Goal: Task Accomplishment & Management: Manage account settings

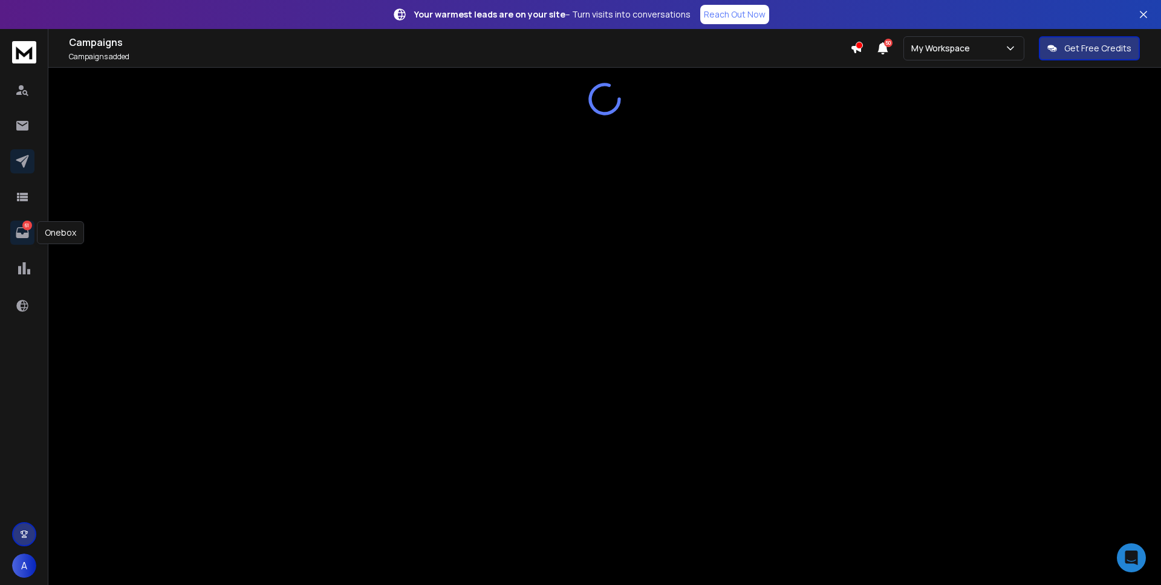
click at [24, 223] on p "61" at bounding box center [27, 226] width 10 height 10
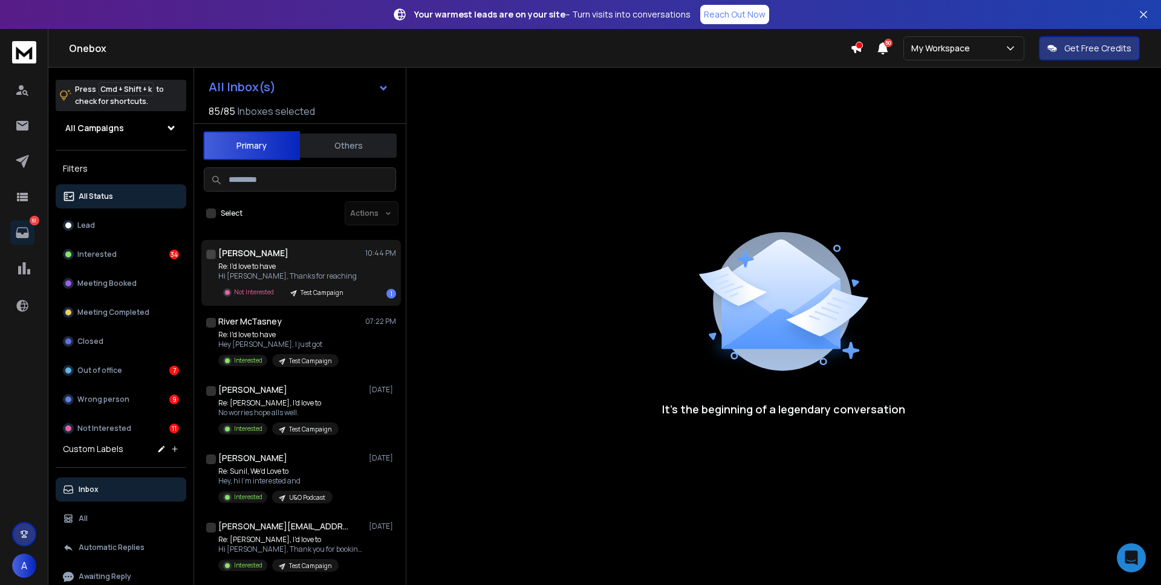
click at [328, 283] on div "Re: I'd love to have Hi [PERSON_NAME], Thanks for reaching Not Interested Test …" at bounding box center [287, 280] width 138 height 37
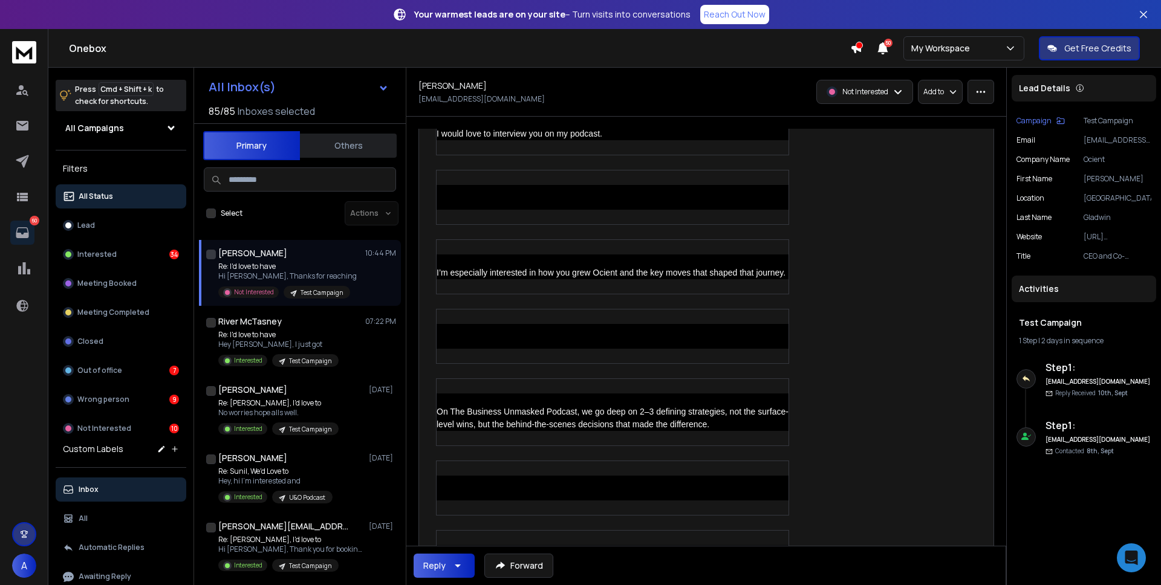
scroll to position [1319, 0]
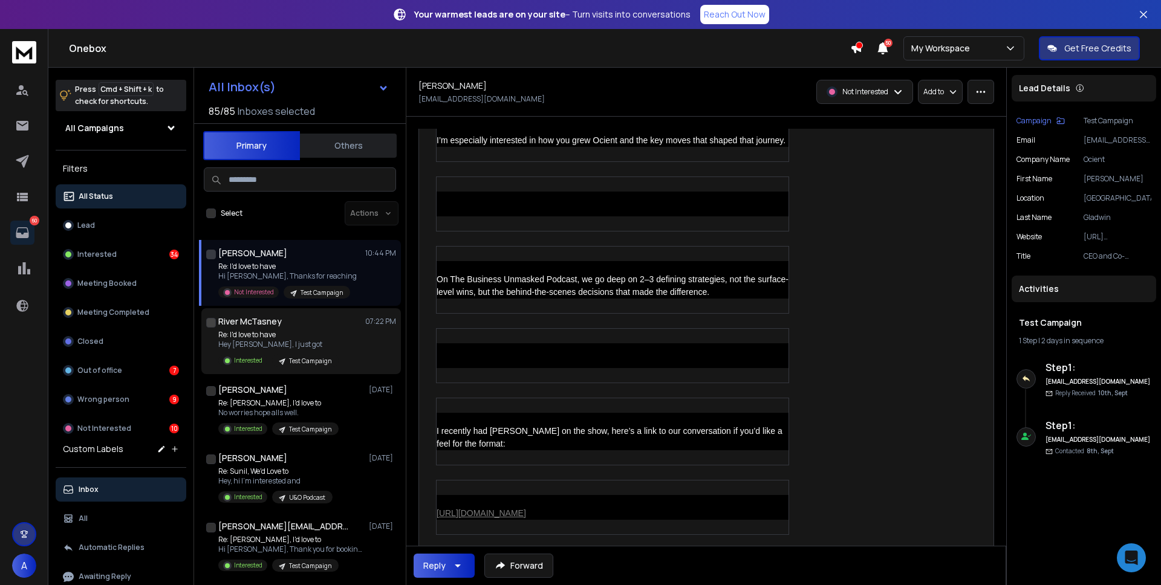
click at [287, 336] on p "Re: I'd love to have" at bounding box center [278, 335] width 120 height 10
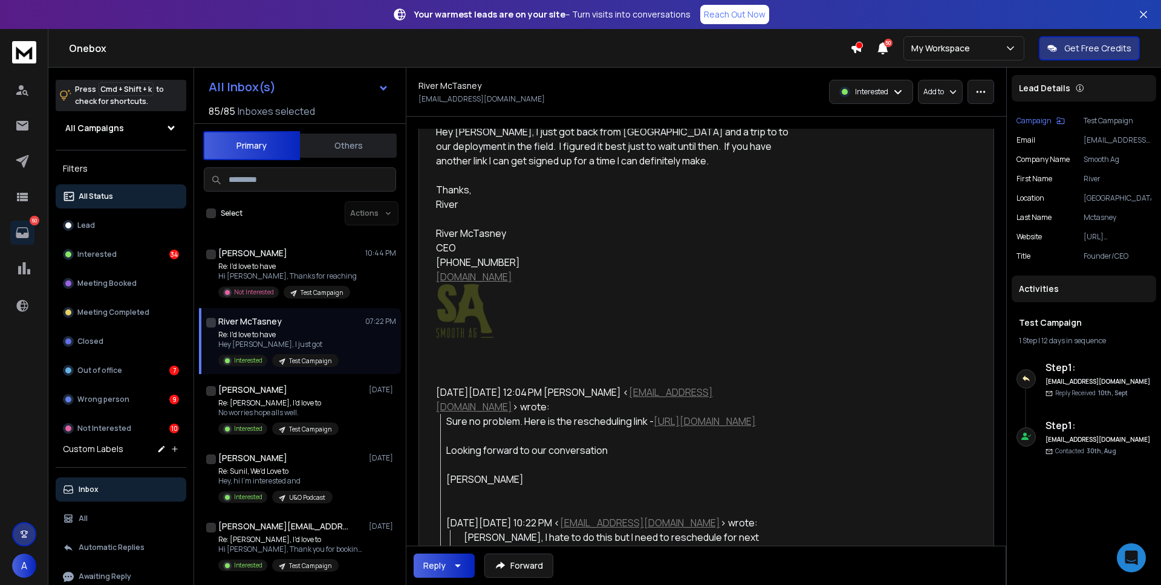
scroll to position [0, 0]
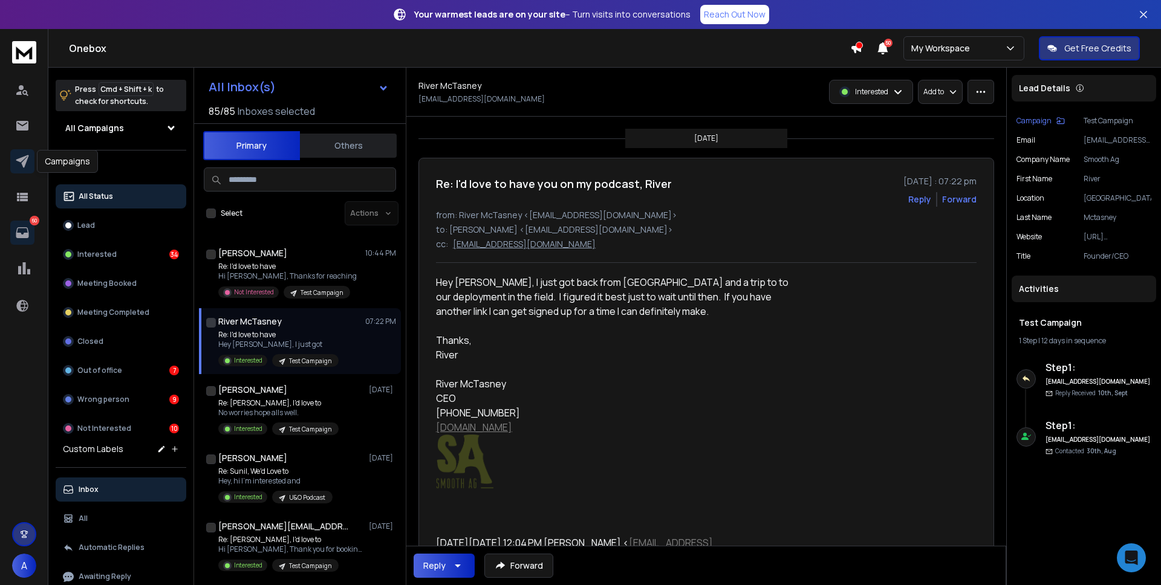
click at [20, 161] on icon at bounding box center [22, 161] width 13 height 13
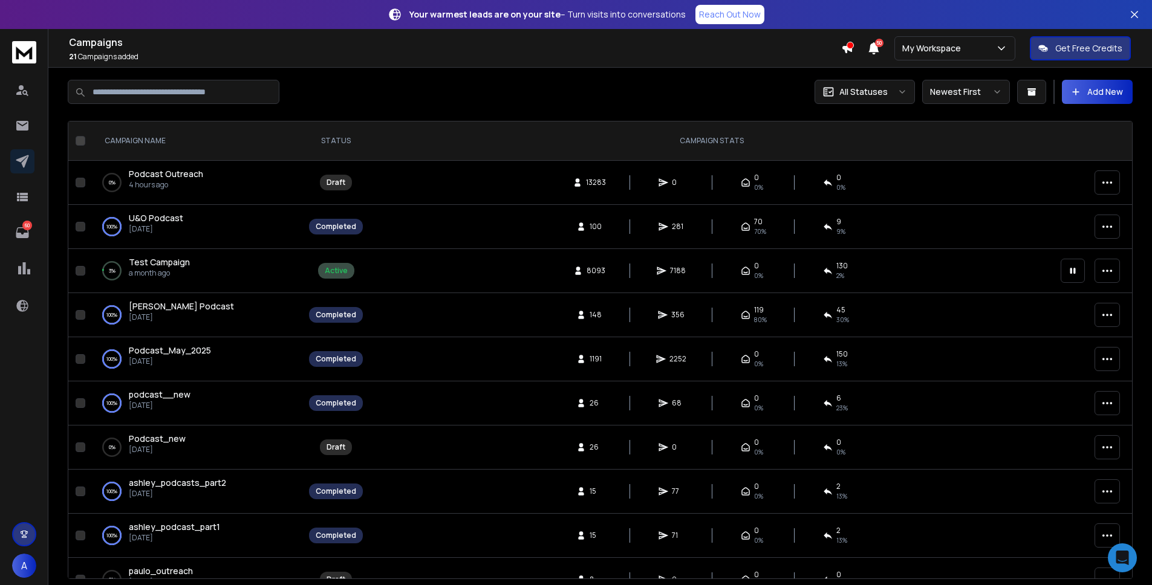
click at [433, 194] on td "13283 0 0 0% 0 0%" at bounding box center [711, 183] width 683 height 44
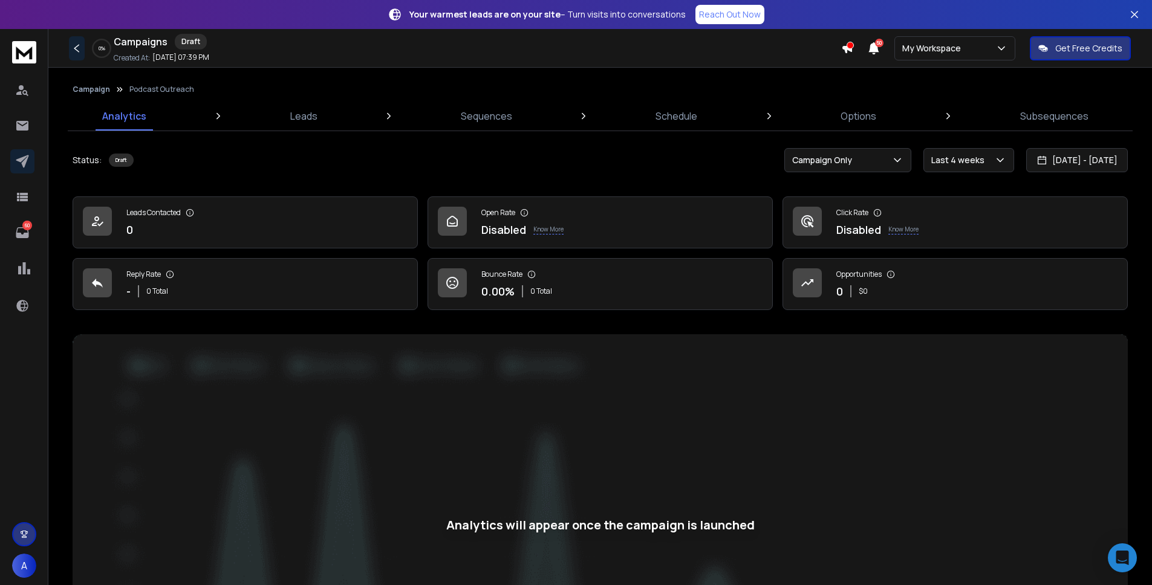
click at [81, 47] on icon at bounding box center [76, 48] width 11 height 11
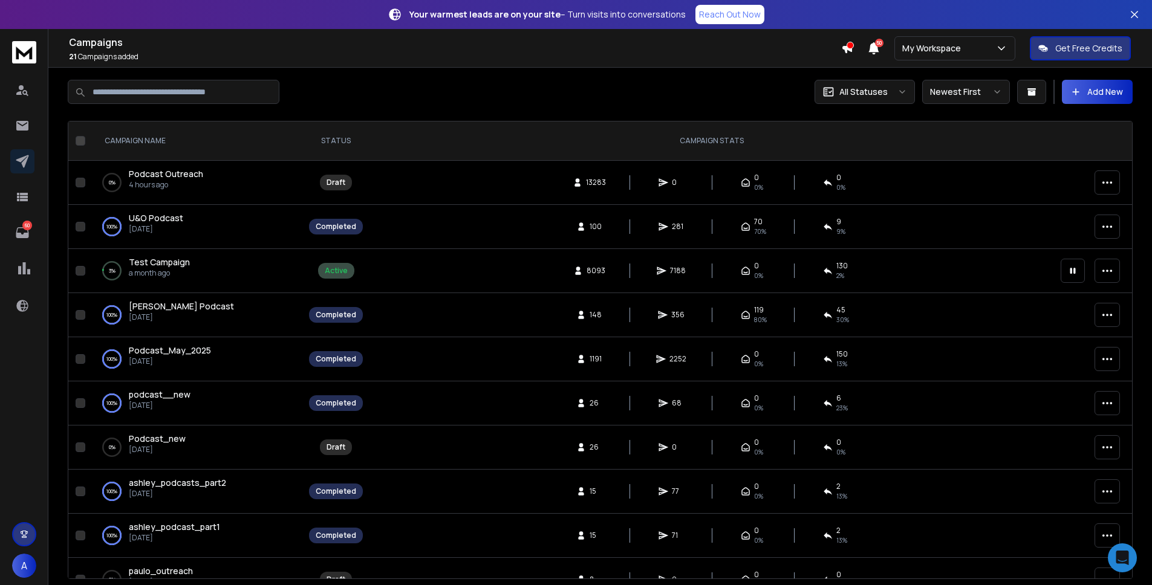
click at [178, 172] on span "Podcast Outreach" at bounding box center [166, 173] width 74 height 11
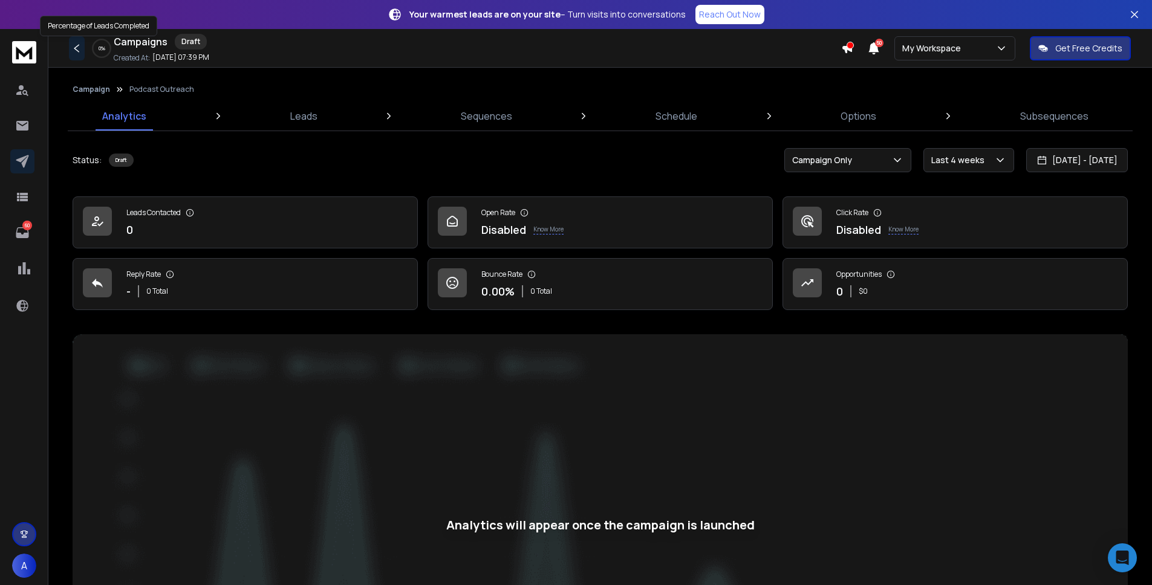
click at [69, 45] on button at bounding box center [77, 48] width 16 height 24
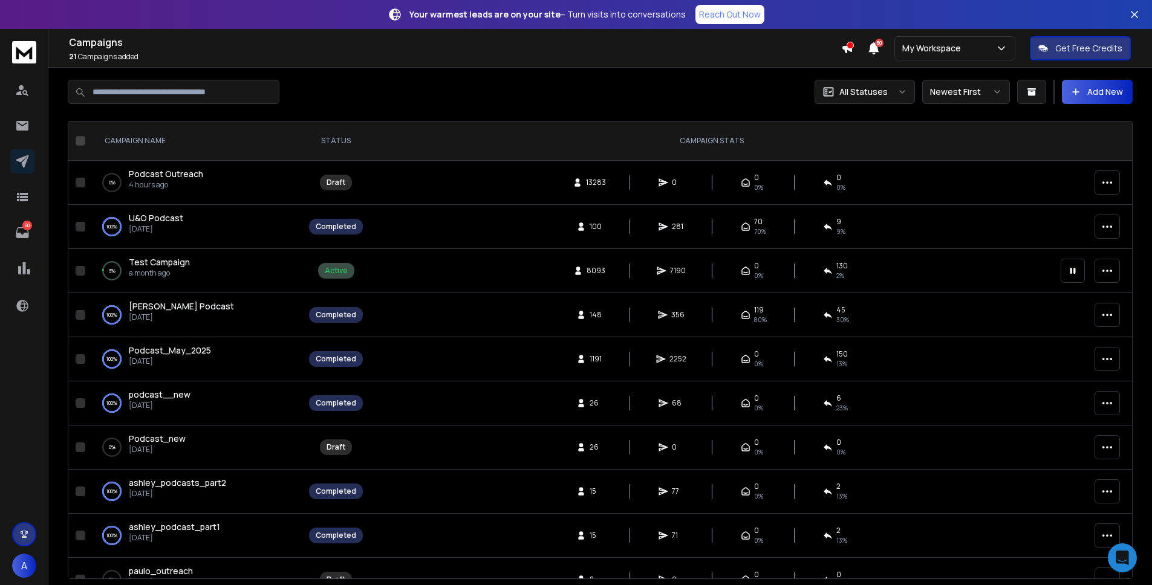
click at [191, 183] on p "4 hours ago" at bounding box center [166, 185] width 74 height 10
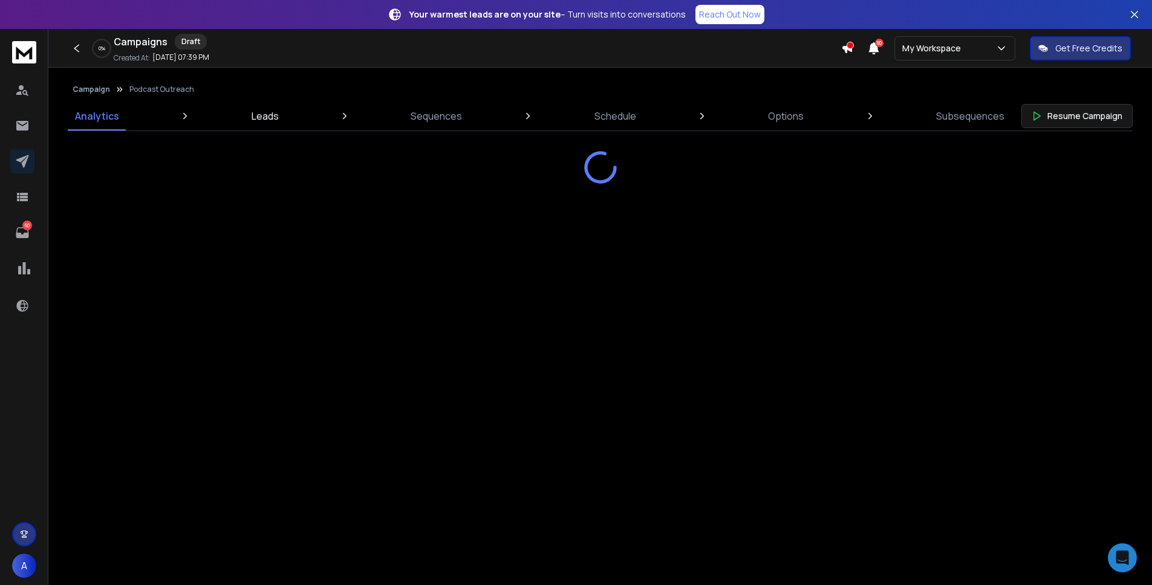
click at [283, 114] on link "Leads" at bounding box center [265, 116] width 42 height 29
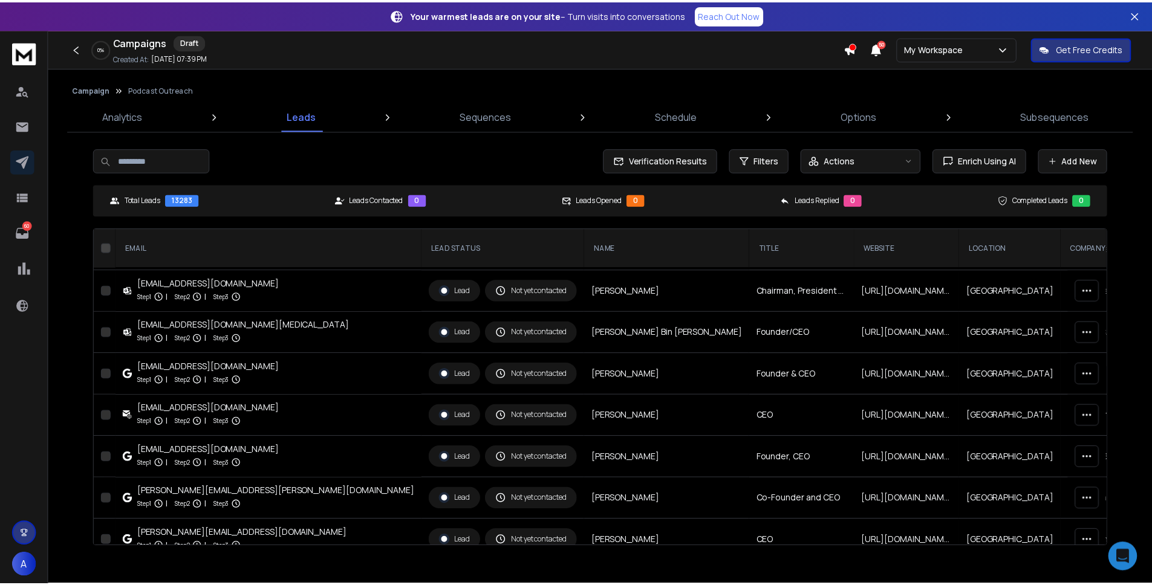
scroll to position [1817, 0]
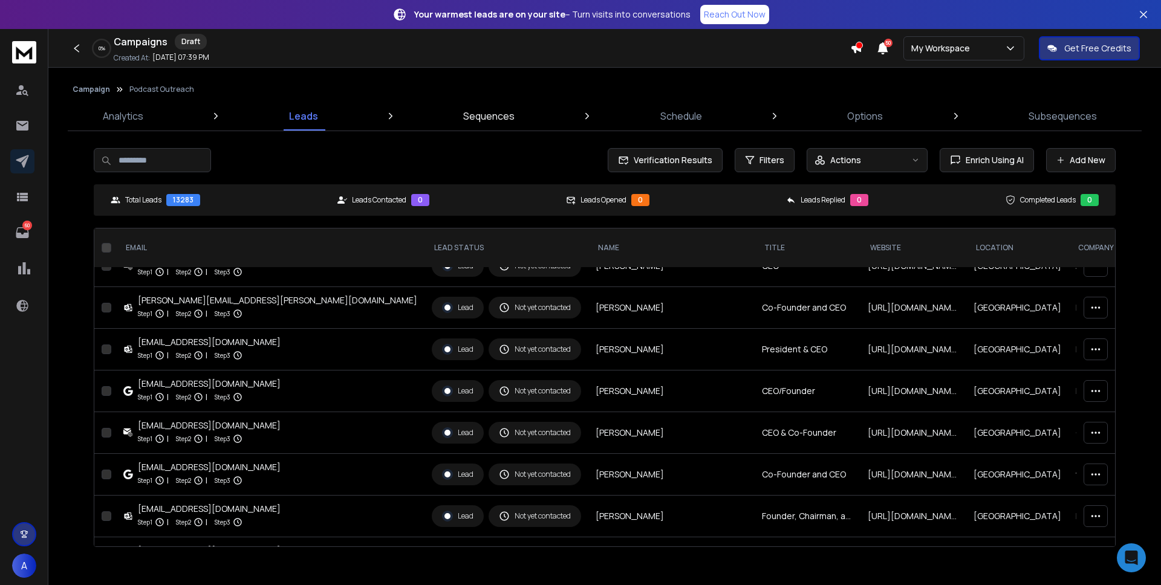
click at [486, 114] on p "Sequences" at bounding box center [488, 116] width 51 height 15
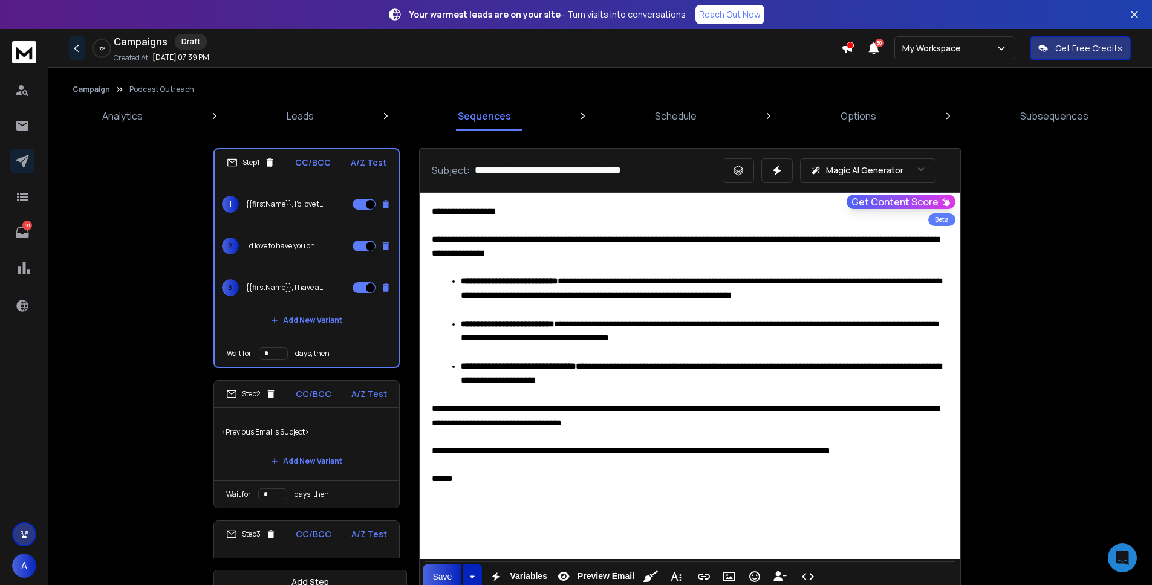
click at [77, 42] on button at bounding box center [77, 48] width 16 height 24
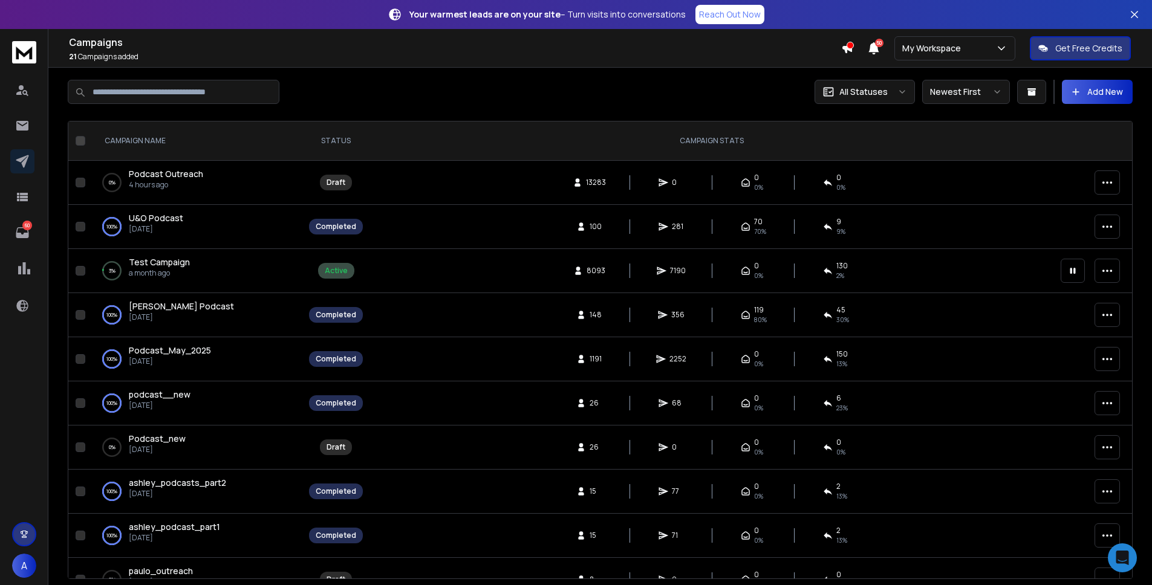
click at [209, 160] on th "CAMPAIGN NAME" at bounding box center [196, 141] width 212 height 39
click at [150, 267] on span "Test Campaign" at bounding box center [159, 261] width 61 height 11
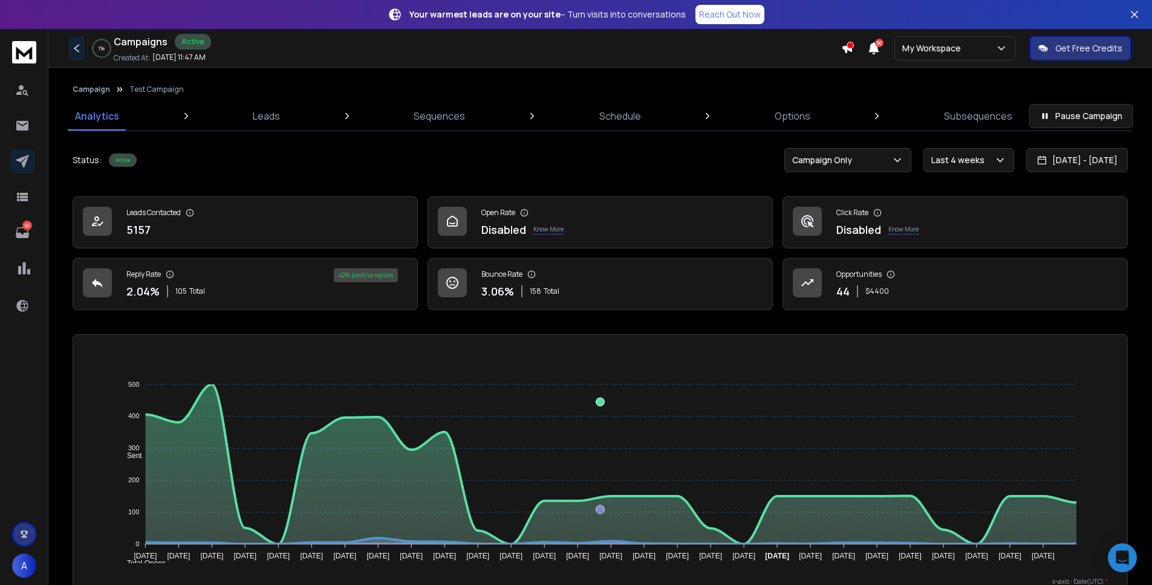
click at [81, 54] on button at bounding box center [77, 48] width 16 height 24
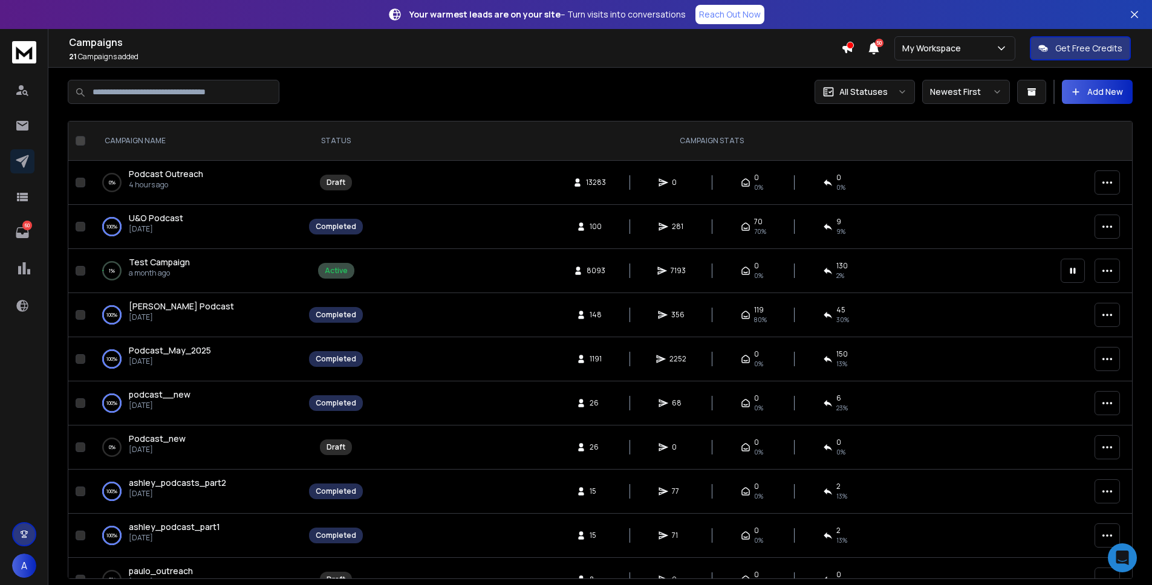
click at [189, 270] on div "1 % Test Campaign a month ago" at bounding box center [195, 270] width 187 height 29
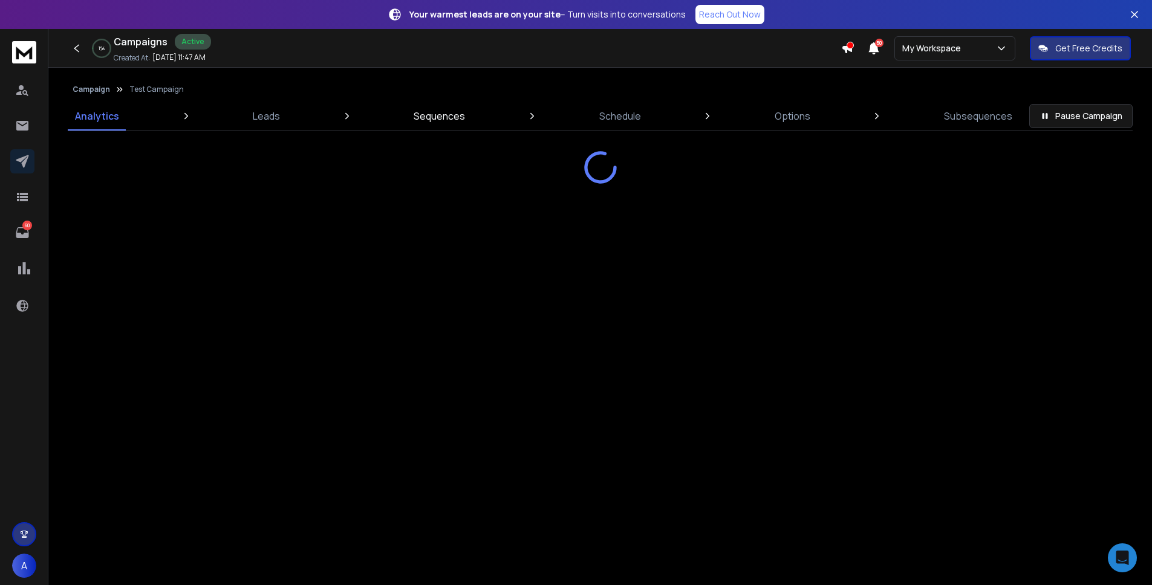
click at [455, 114] on p "Sequences" at bounding box center [439, 116] width 51 height 15
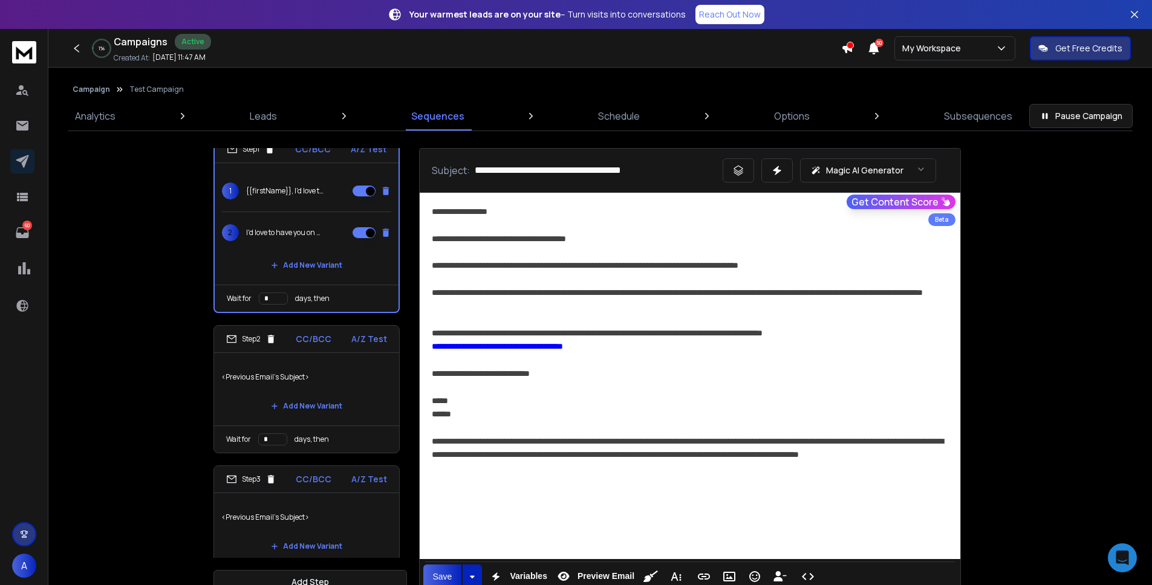
scroll to position [22, 0]
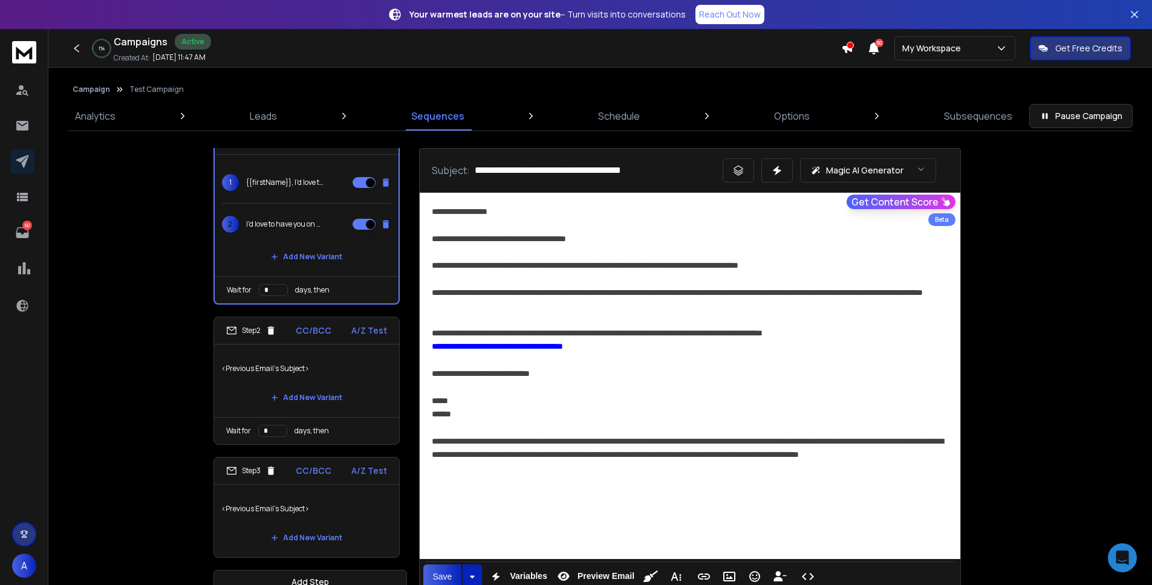
click at [318, 353] on p "<Previous Email's Subject>" at bounding box center [306, 369] width 171 height 34
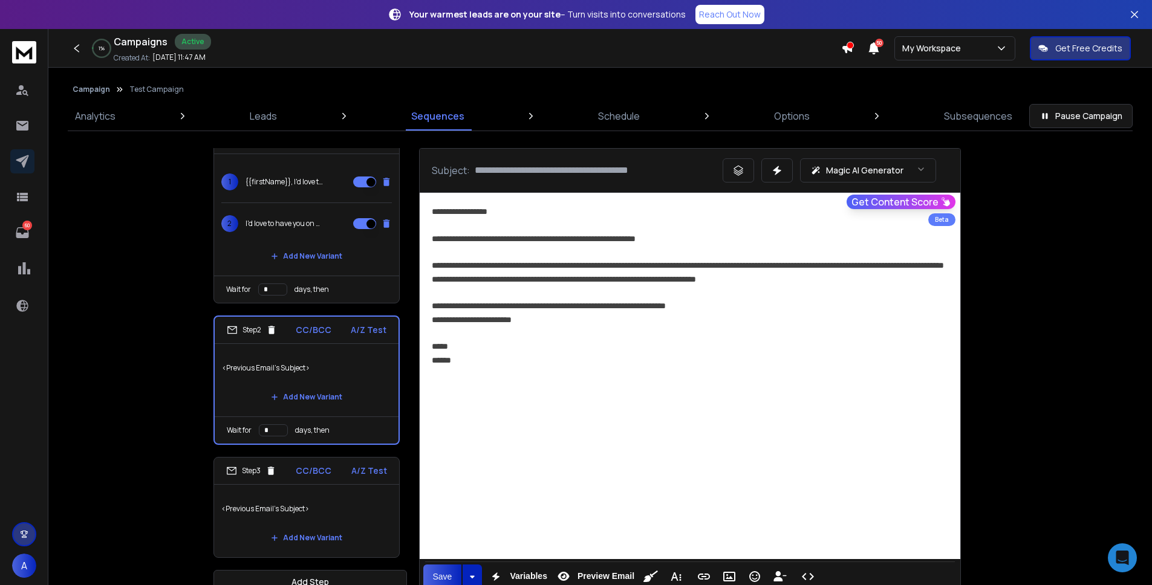
click at [324, 493] on p "<Previous Email's Subject>" at bounding box center [306, 509] width 171 height 34
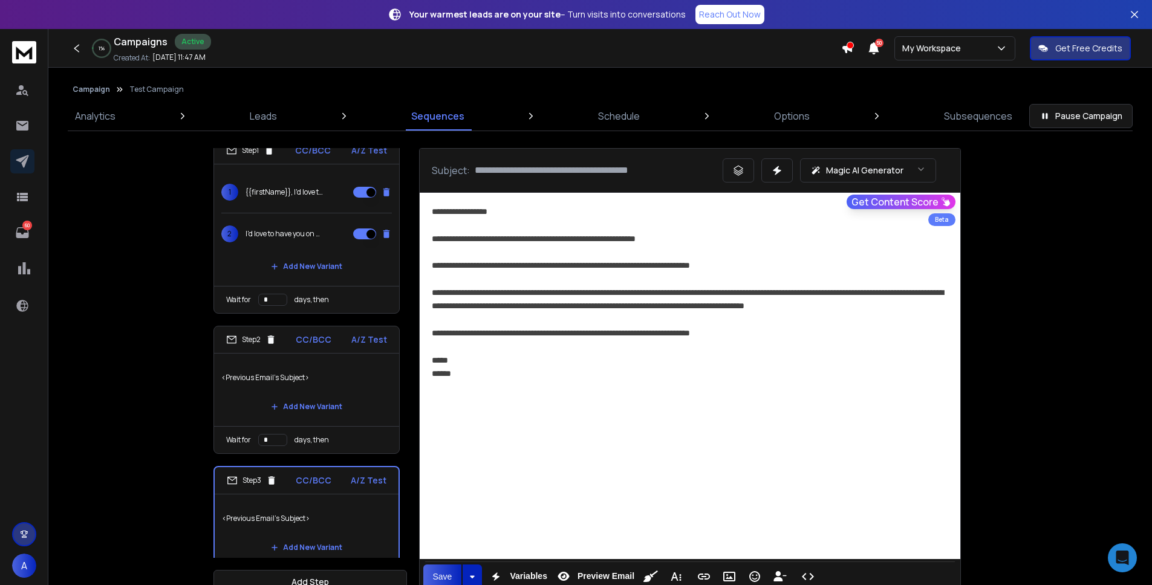
scroll to position [0, 0]
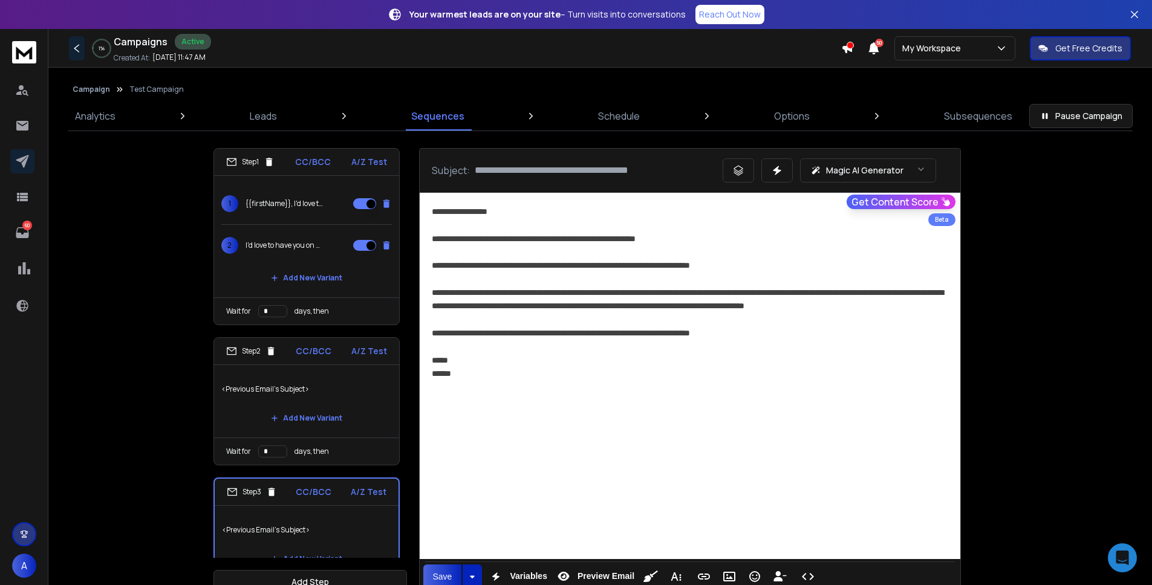
click at [71, 45] on icon at bounding box center [76, 48] width 11 height 11
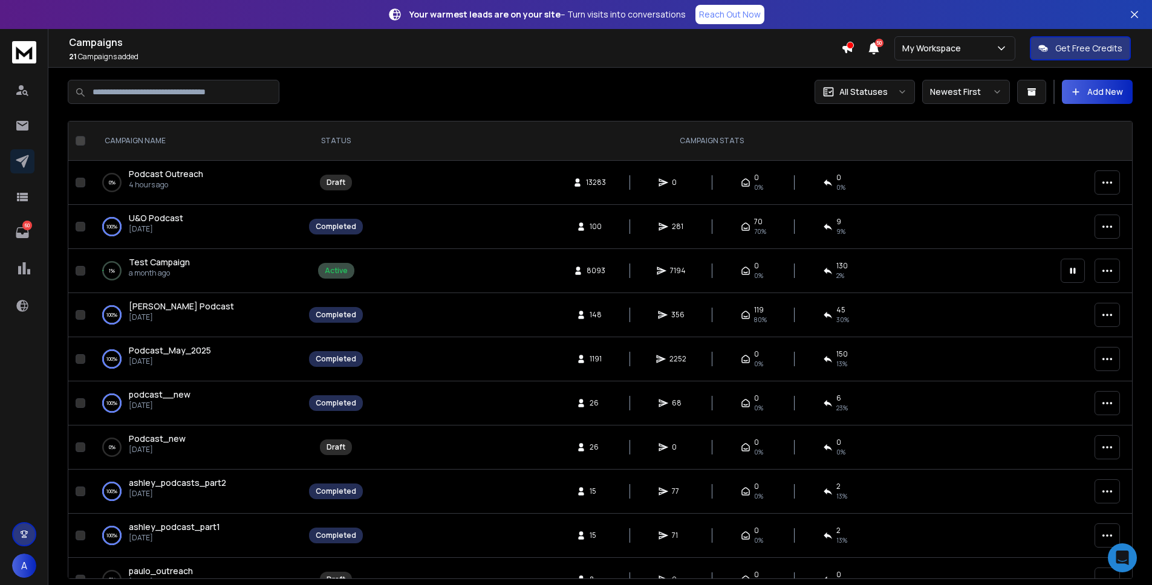
click at [179, 173] on span "Podcast Outreach" at bounding box center [166, 173] width 74 height 11
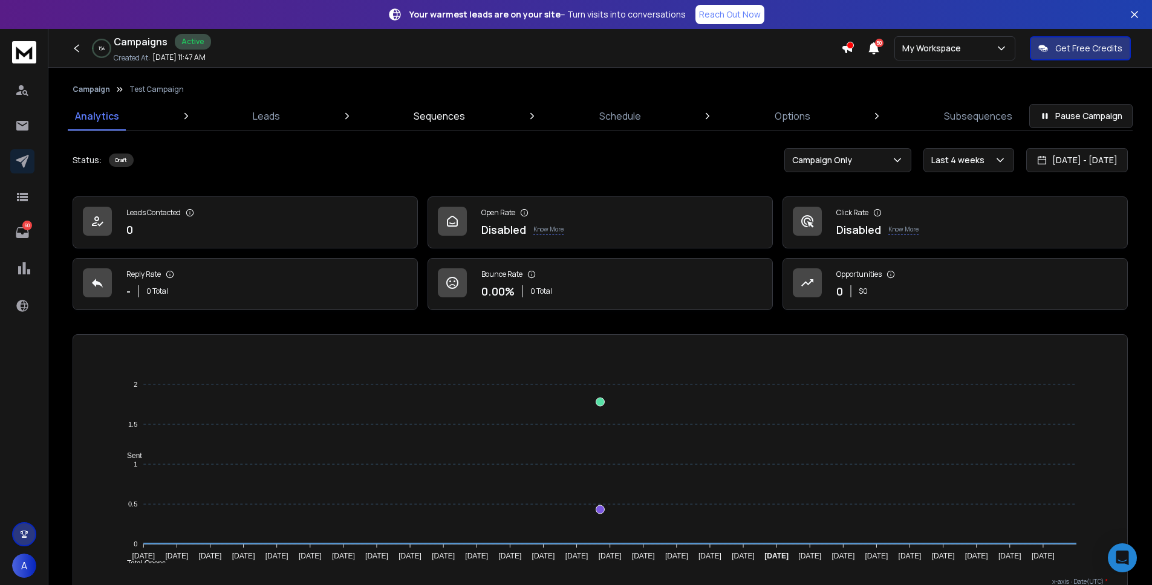
click at [424, 119] on p "Sequences" at bounding box center [439, 116] width 51 height 15
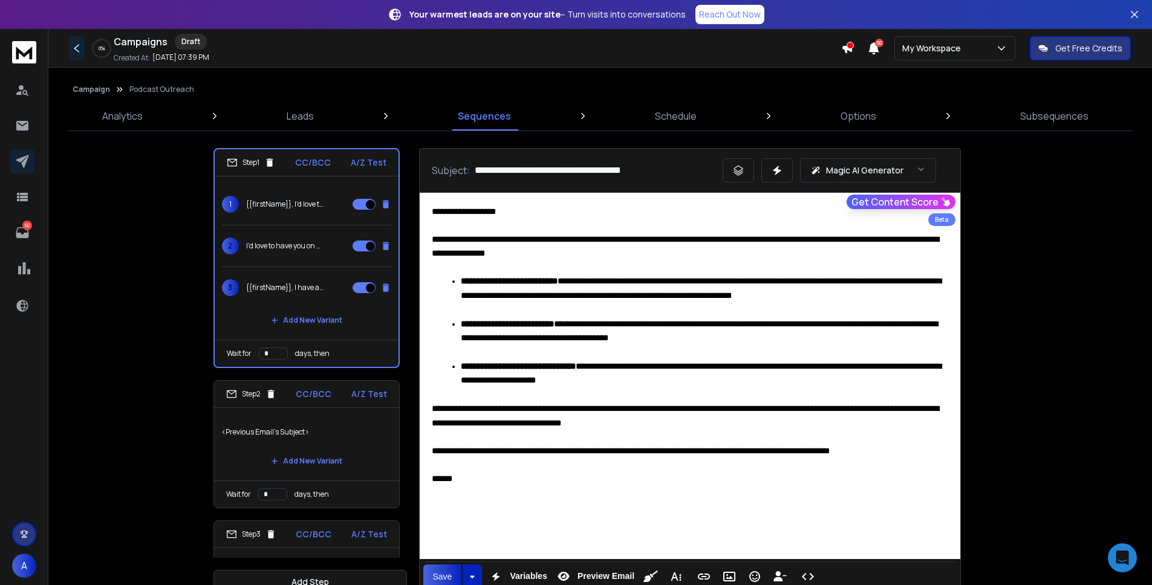
click at [76, 52] on icon at bounding box center [76, 48] width 11 height 11
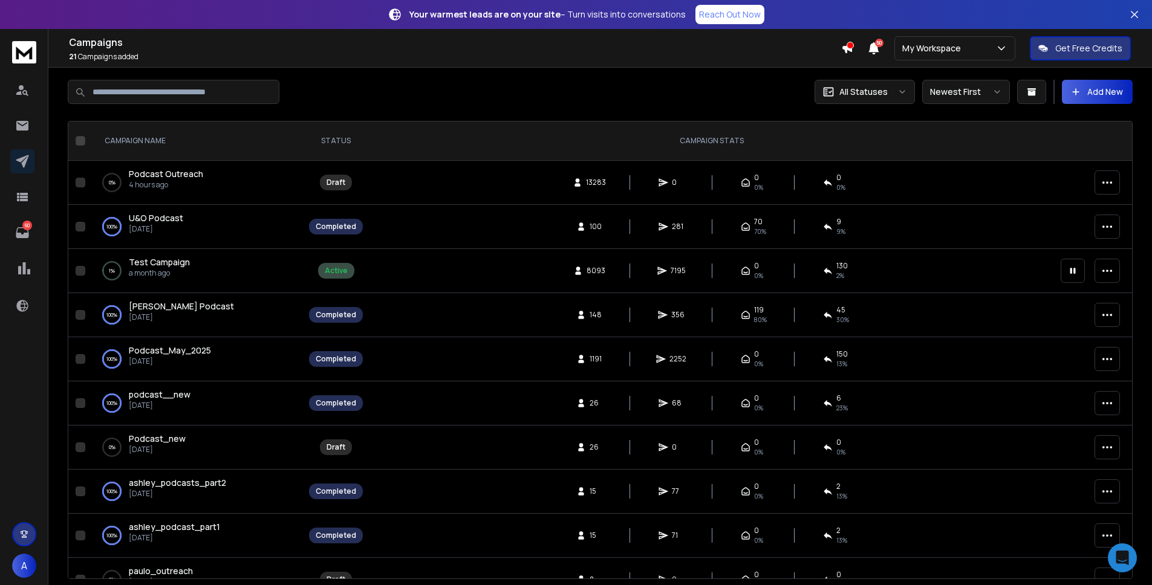
click at [353, 189] on td "Draft" at bounding box center [336, 183] width 68 height 44
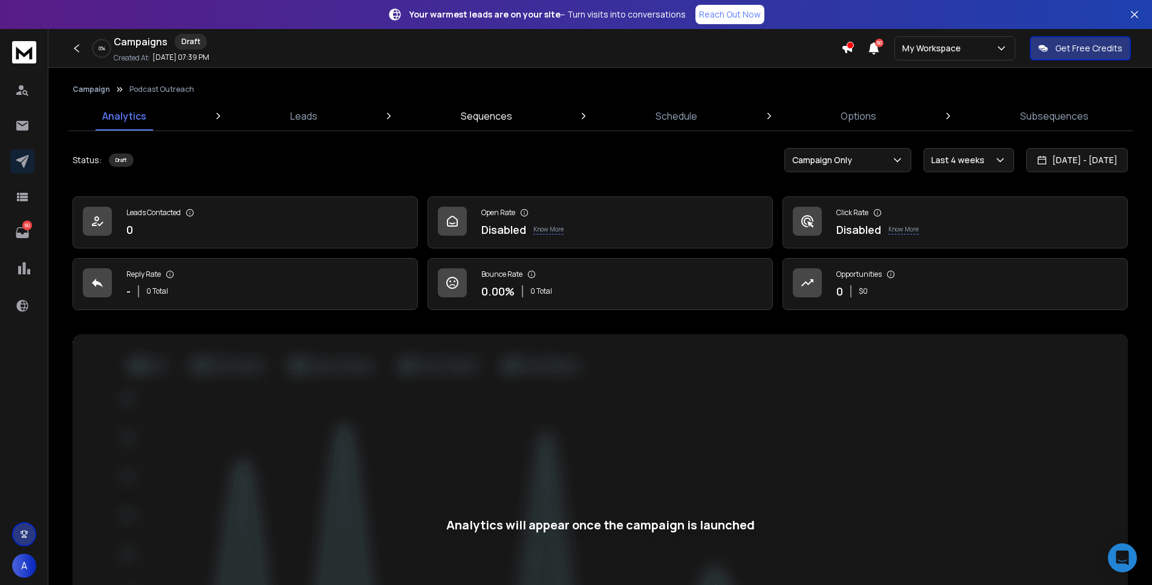
click at [512, 114] on link "Sequences" at bounding box center [487, 116] width 66 height 29
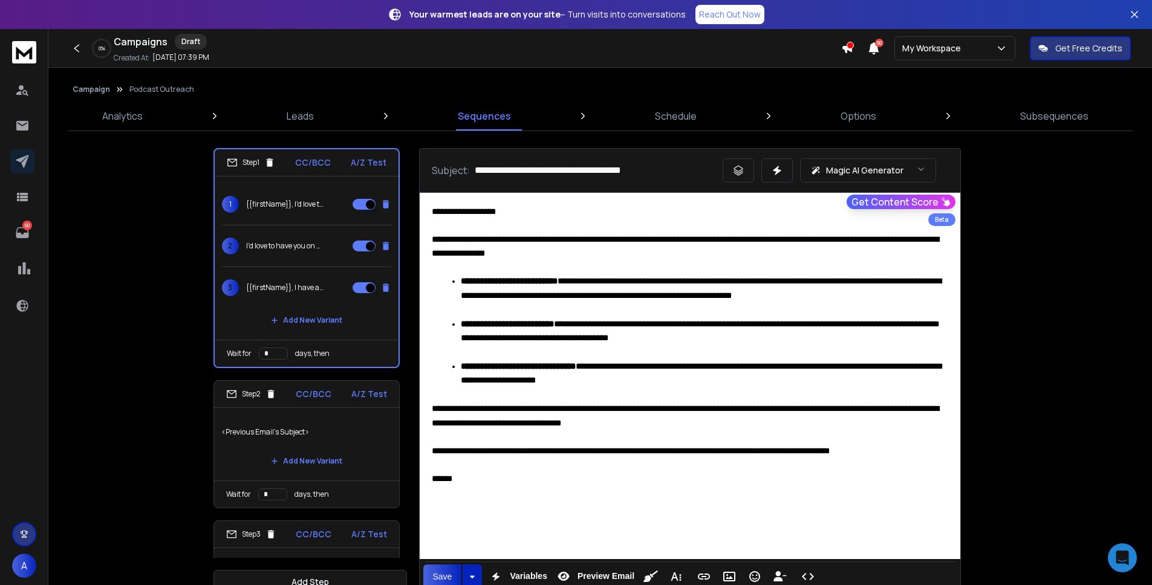
click at [291, 253] on div "2 I'd love to have you on my podcast, {{firstName}}" at bounding box center [273, 246] width 102 height 17
click at [284, 290] on p "{{firstName}}, I have a proposition for you" at bounding box center [284, 288] width 77 height 10
click at [281, 210] on div "1 {{firstName}}, I'd love to interview you" at bounding box center [273, 204] width 102 height 17
click at [324, 287] on div "3 {{firstName}}, I have a proposition for you" at bounding box center [306, 287] width 169 height 41
type input "**********"
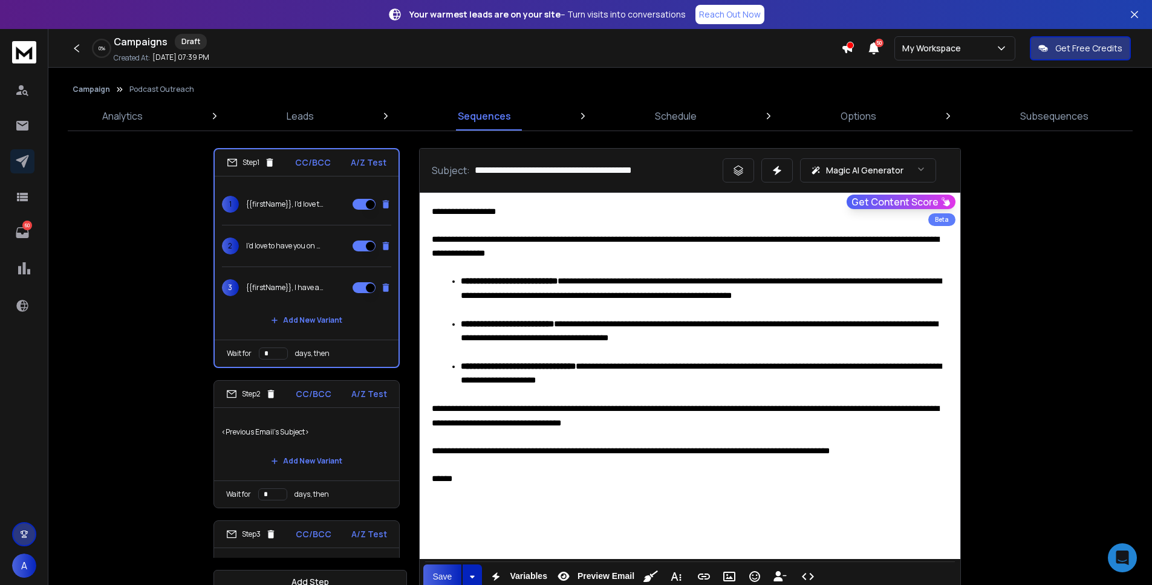
drag, startPoint x: 660, startPoint y: 169, endPoint x: 460, endPoint y: 161, distance: 200.3
click at [460, 161] on div "**********" at bounding box center [690, 171] width 541 height 44
click at [75, 43] on icon at bounding box center [76, 48] width 11 height 11
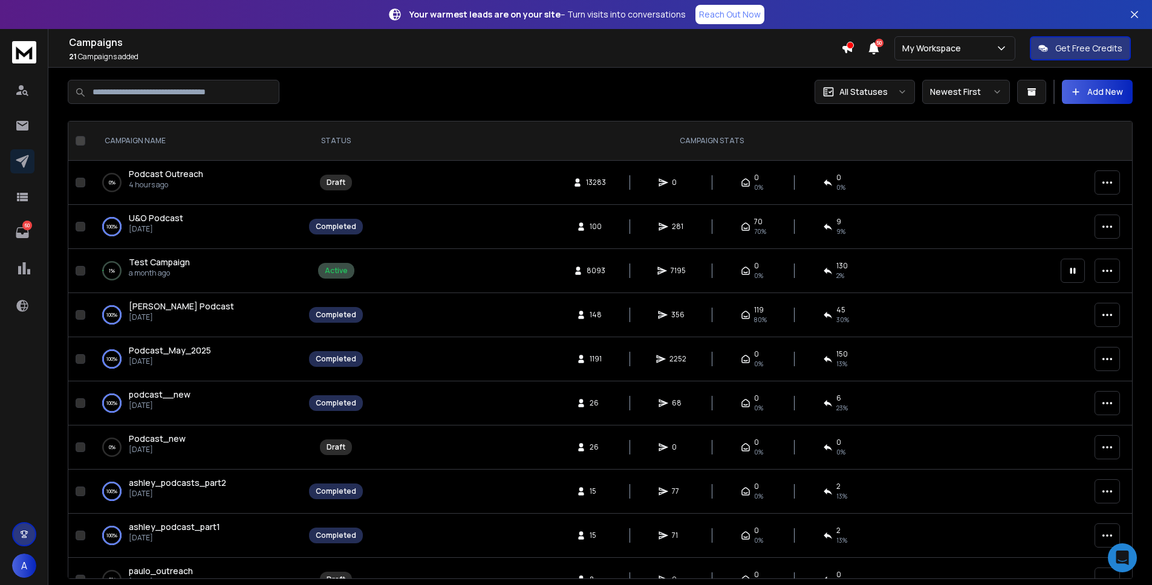
click at [238, 168] on div "0 % Podcast Outreach 4 hours ago" at bounding box center [195, 182] width 187 height 29
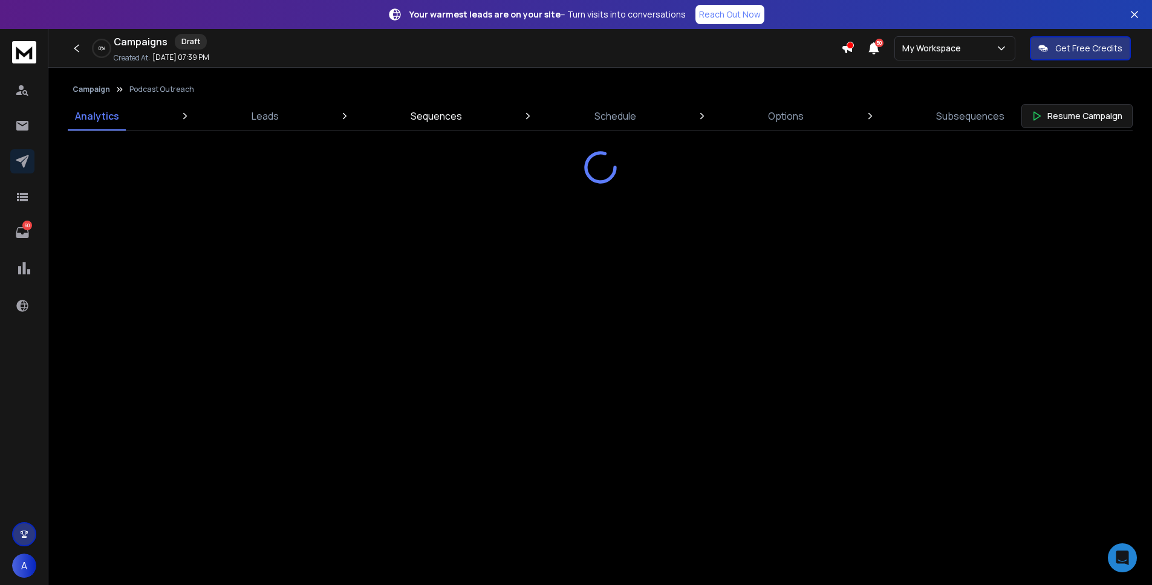
click at [414, 117] on p "Sequences" at bounding box center [436, 116] width 51 height 15
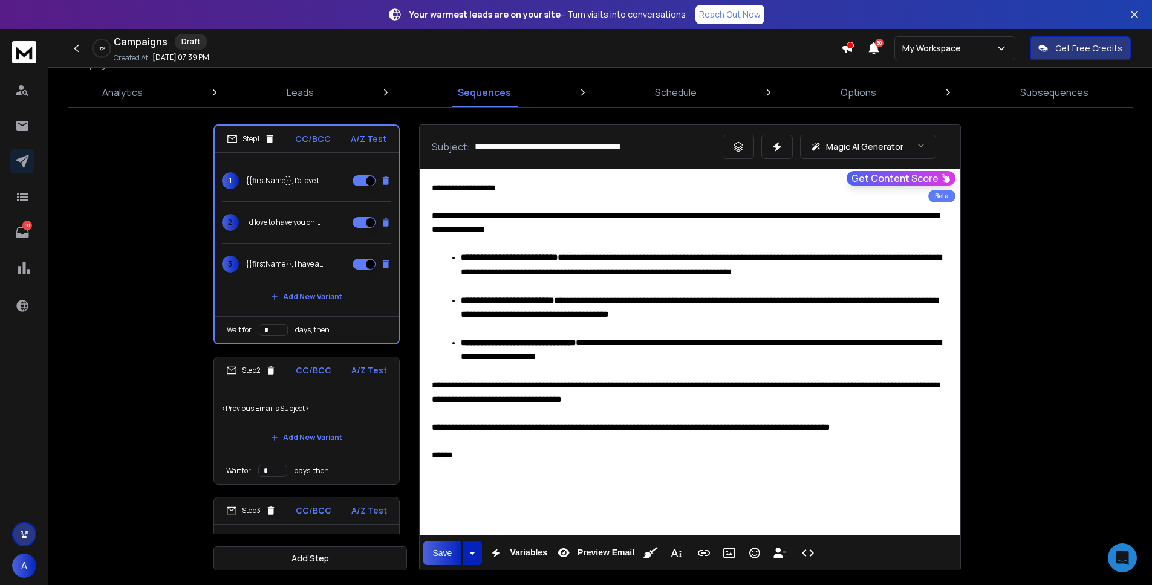
scroll to position [26, 0]
